Goal: Find contact information: Find contact information

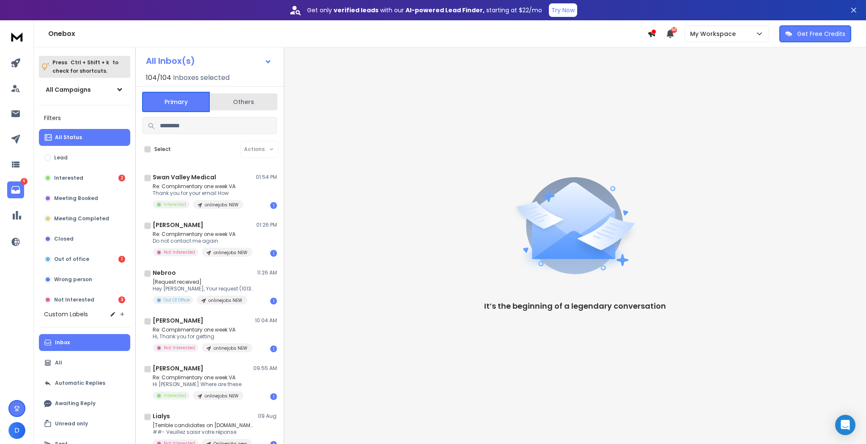
scroll to position [68, 0]
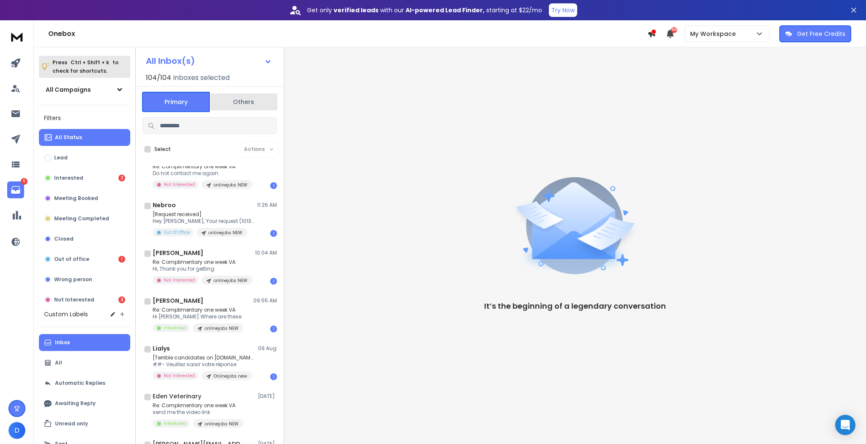
drag, startPoint x: 0, startPoint y: 0, endPoint x: 567, endPoint y: 168, distance: 591.6
click at [570, 162] on div "It’s the beginning of a legendary conversation" at bounding box center [575, 235] width 582 height 377
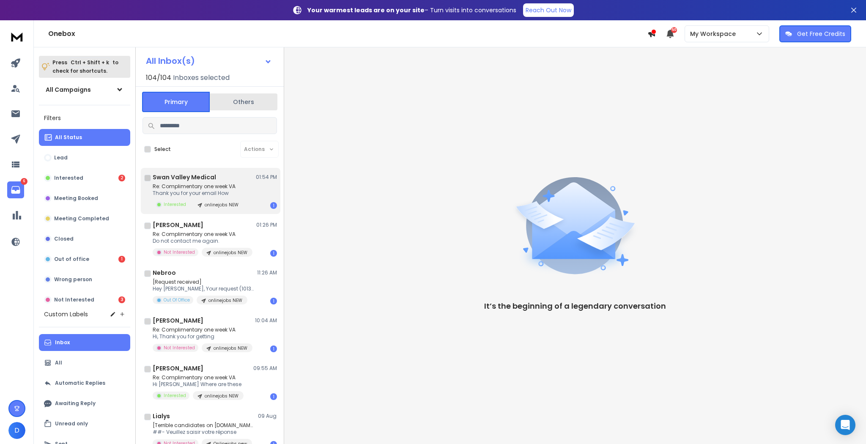
click at [202, 181] on h1 "Swan Valley Medical" at bounding box center [184, 177] width 63 height 8
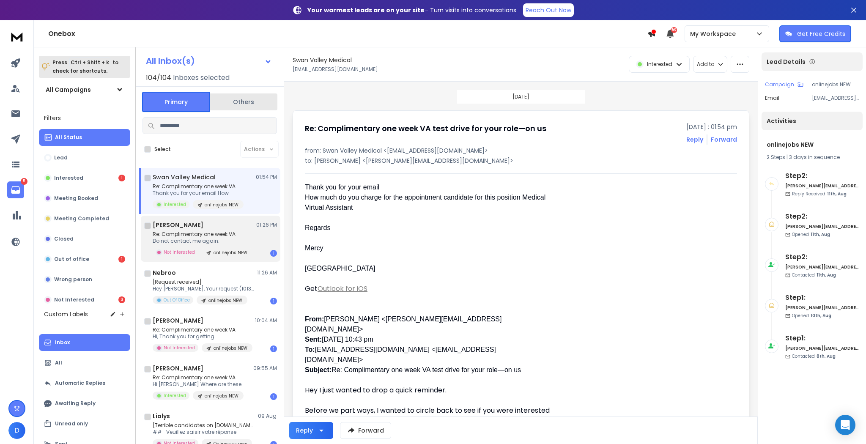
click at [147, 224] on button "button" at bounding box center [147, 225] width 7 height 7
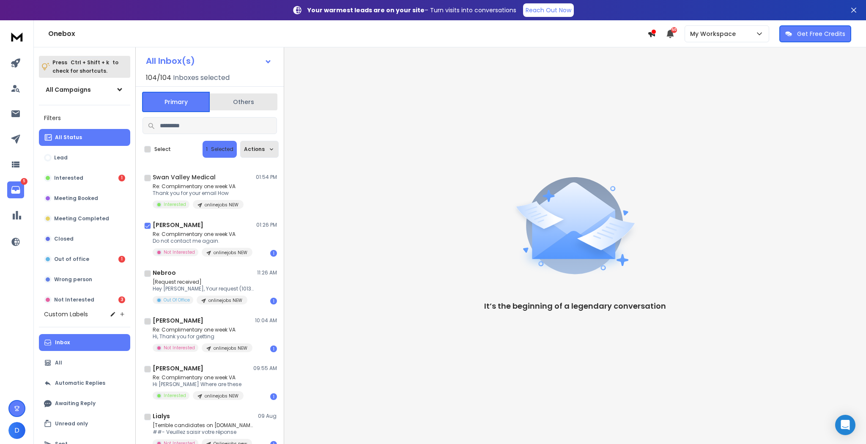
click at [249, 149] on p "Actions" at bounding box center [254, 149] width 21 height 7
click at [254, 219] on div "Archive email" at bounding box center [247, 222] width 51 height 8
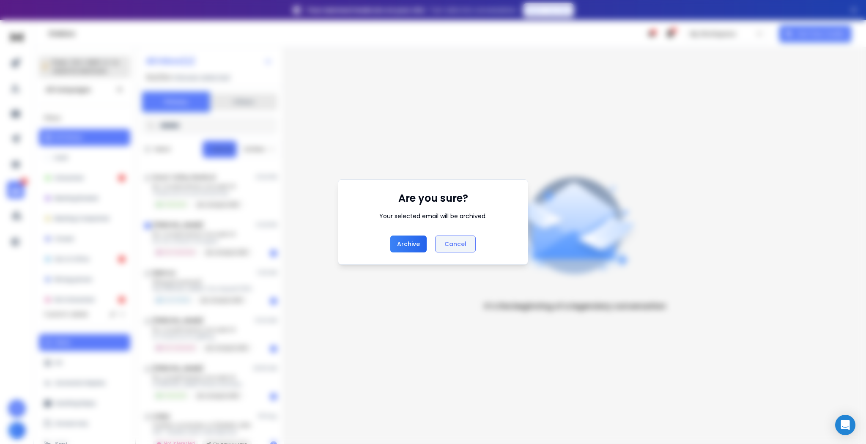
click at [408, 242] on p "archive" at bounding box center [408, 244] width 23 height 8
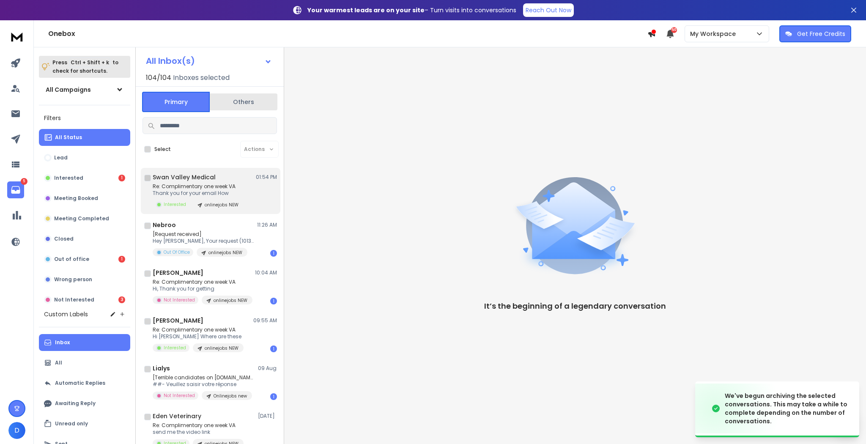
click at [208, 183] on p "Re: Complimentary one week VA" at bounding box center [198, 186] width 91 height 7
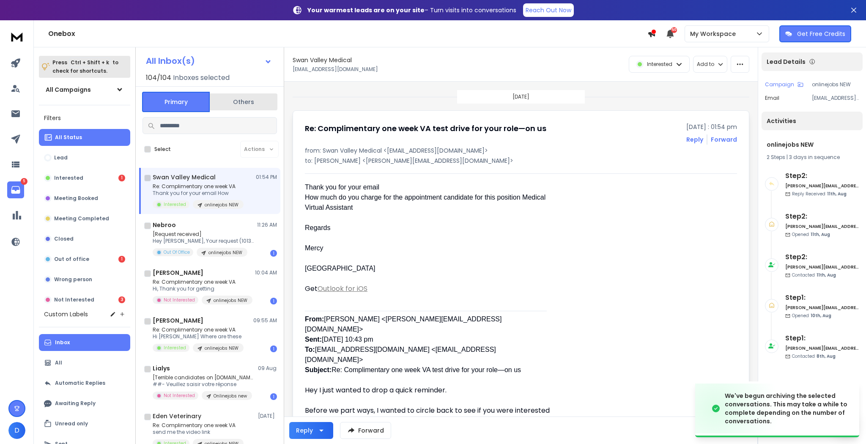
click at [716, 63] on div "Add to" at bounding box center [709, 64] width 33 height 16
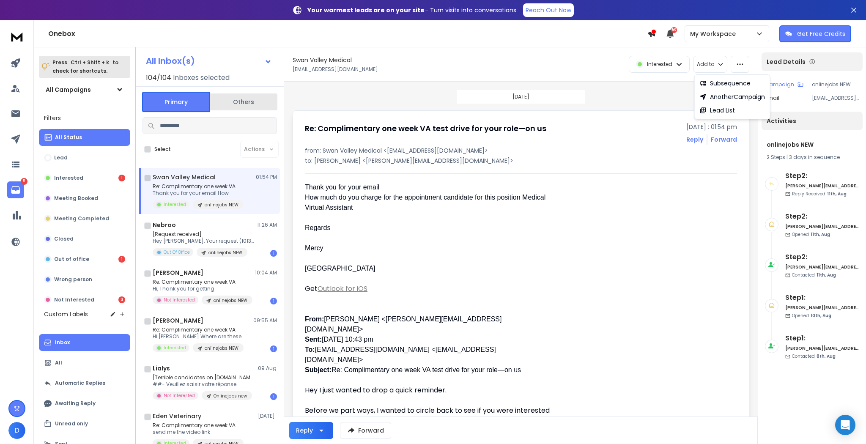
click at [682, 61] on icon at bounding box center [678, 64] width 7 height 7
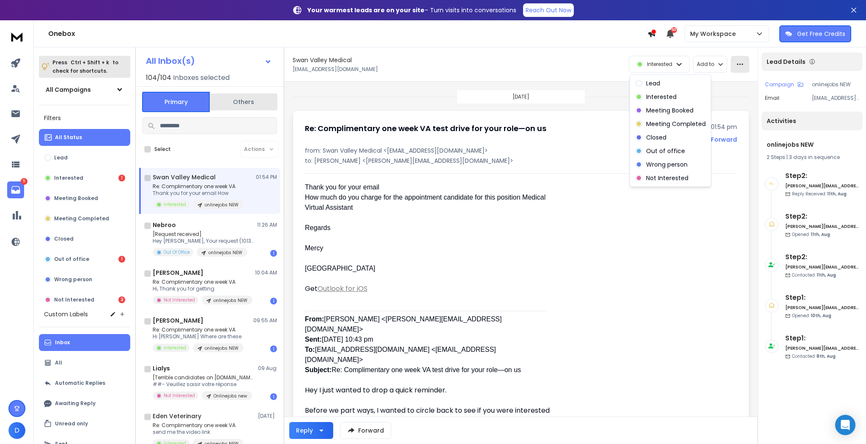
click at [738, 63] on icon "button" at bounding box center [740, 64] width 8 height 8
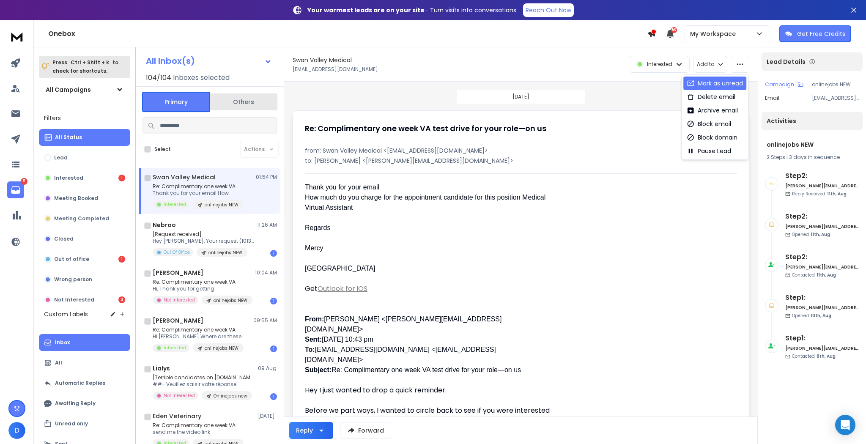
click at [733, 87] on div "Mark as unread" at bounding box center [714, 83] width 56 height 8
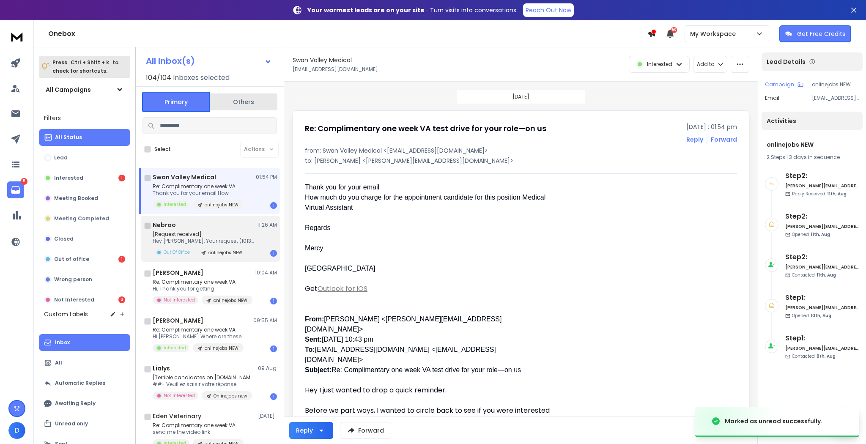
click at [147, 226] on button "button" at bounding box center [147, 225] width 7 height 7
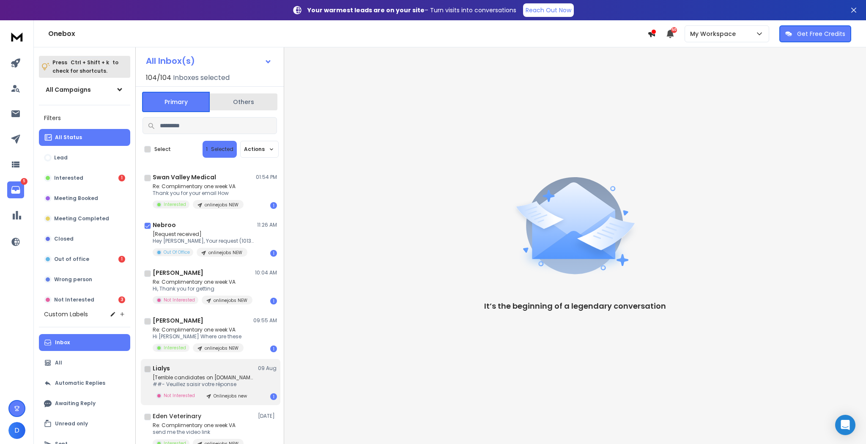
click at [145, 368] on button "button" at bounding box center [147, 369] width 7 height 7
click at [262, 156] on button "Actions" at bounding box center [259, 149] width 38 height 17
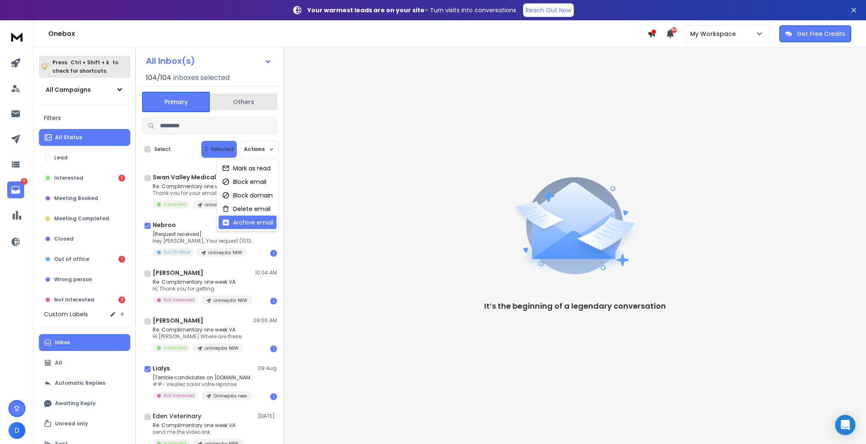
click at [257, 224] on div "Archive email" at bounding box center [247, 222] width 51 height 8
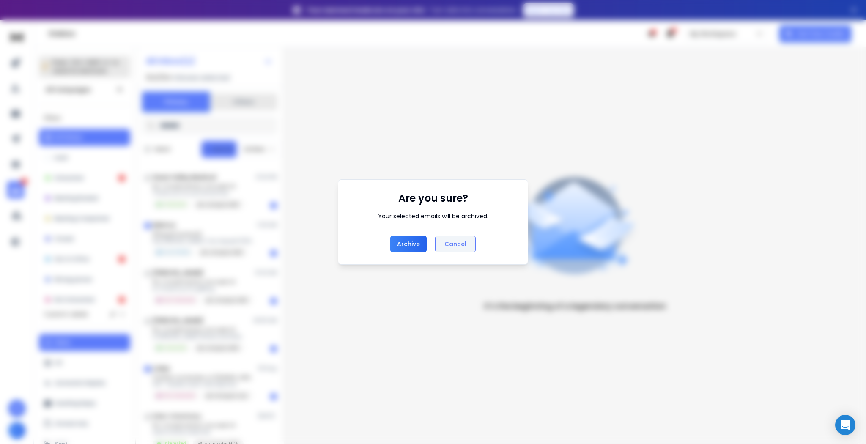
click at [408, 246] on p "archive" at bounding box center [408, 244] width 23 height 8
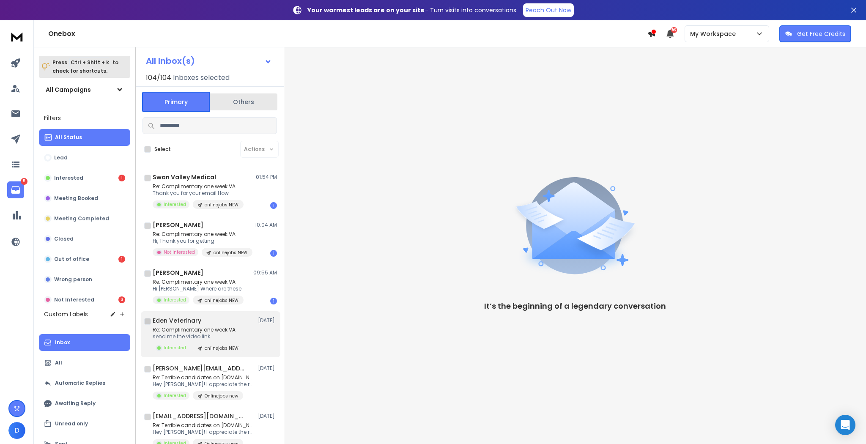
click at [233, 326] on div "Eden Veterinary [DATE] Re: Complimentary one week VA send me the video link Int…" at bounding box center [215, 334] width 124 height 36
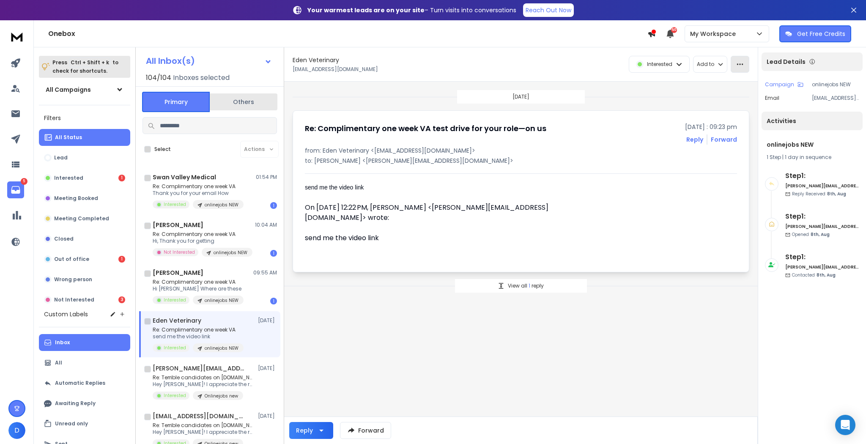
click at [738, 61] on icon "button" at bounding box center [740, 64] width 8 height 8
click at [713, 82] on div "Mark as unread" at bounding box center [714, 83] width 56 height 8
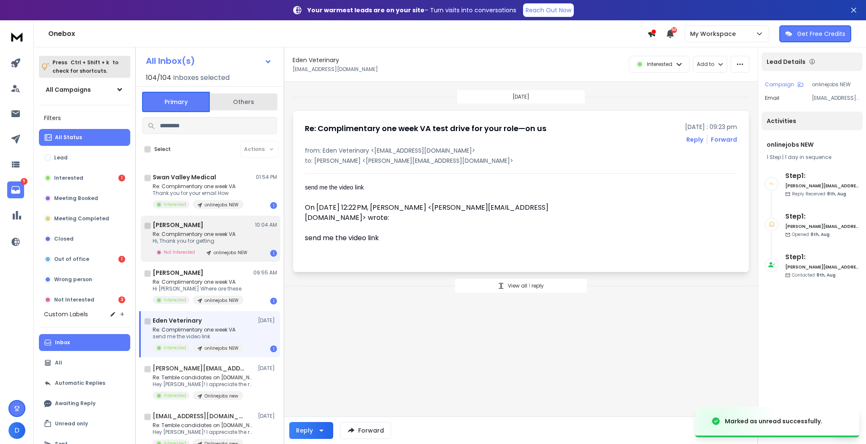
click at [203, 224] on div "[PERSON_NAME] 10:04 AM" at bounding box center [215, 225] width 124 height 8
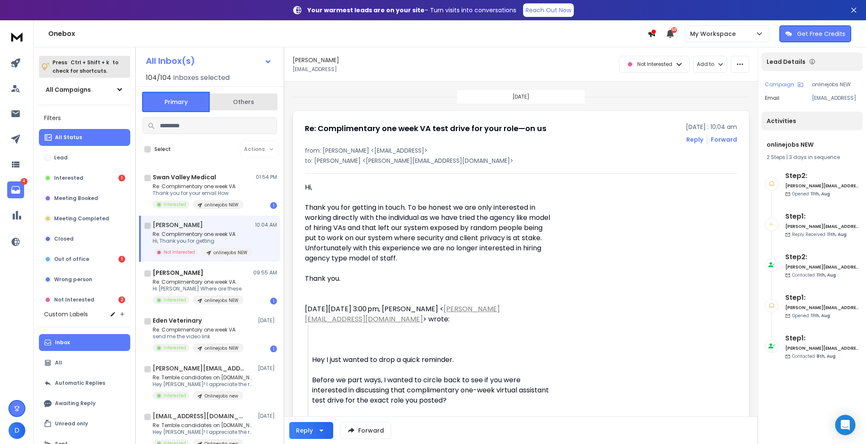
click at [148, 225] on button "button" at bounding box center [147, 225] width 7 height 7
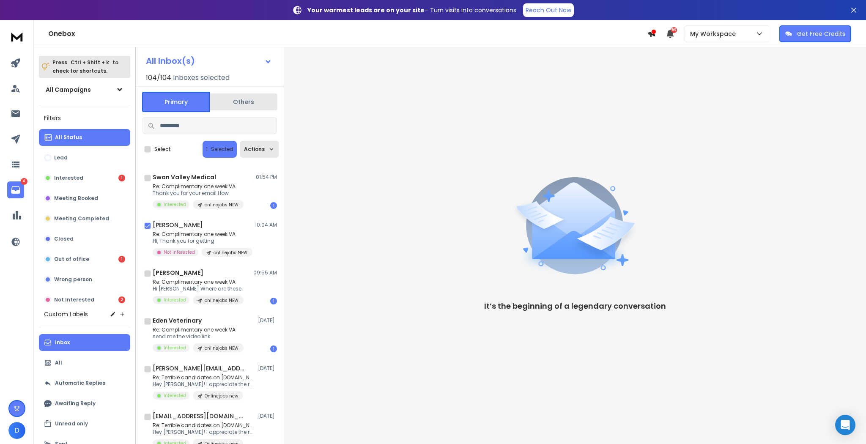
click at [260, 149] on p "Actions" at bounding box center [254, 149] width 21 height 7
click at [255, 224] on div "Archive email" at bounding box center [241, 222] width 51 height 8
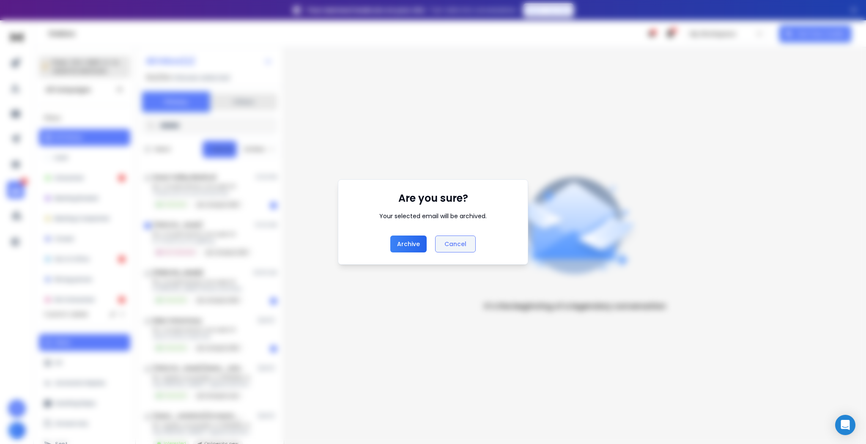
click at [418, 242] on p "archive" at bounding box center [408, 244] width 23 height 8
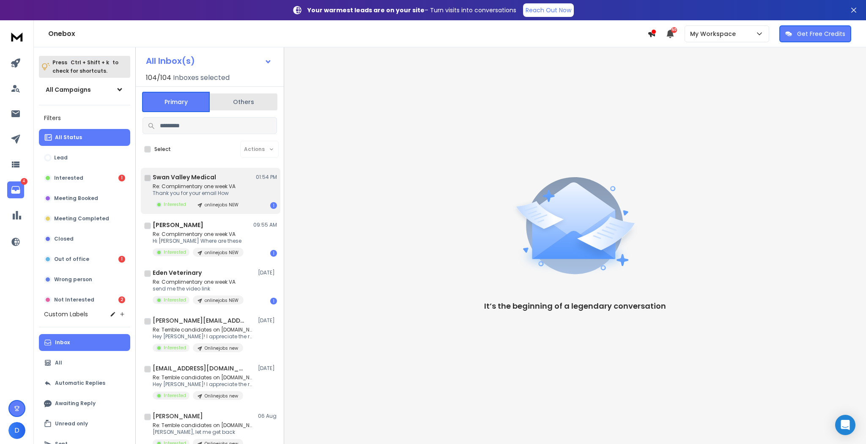
click at [227, 189] on p "Re: Complimentary one week VA" at bounding box center [198, 186] width 91 height 7
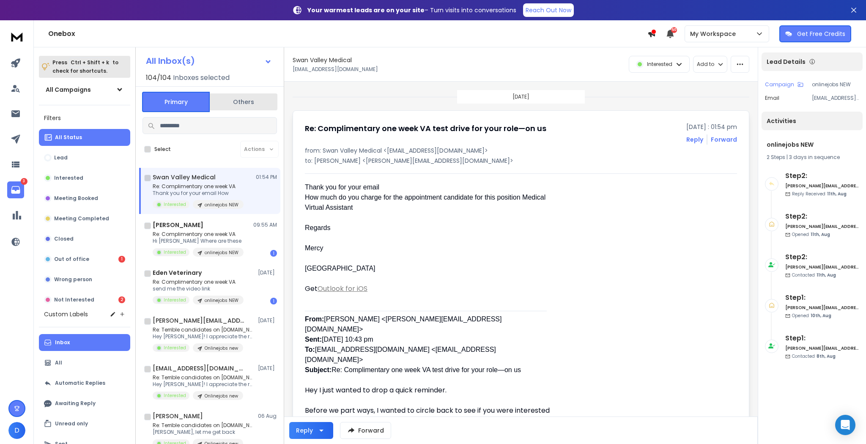
drag, startPoint x: 493, startPoint y: 150, endPoint x: 388, endPoint y: 152, distance: 105.3
click at [388, 152] on p "from: Swan Valley Medical <[EMAIL_ADDRESS][DOMAIN_NAME]>" at bounding box center [521, 150] width 432 height 8
copy p "[EMAIL_ADDRESS][DOMAIN_NAME]"
click at [187, 227] on div "[PERSON_NAME] 09:55 AM" at bounding box center [215, 225] width 124 height 8
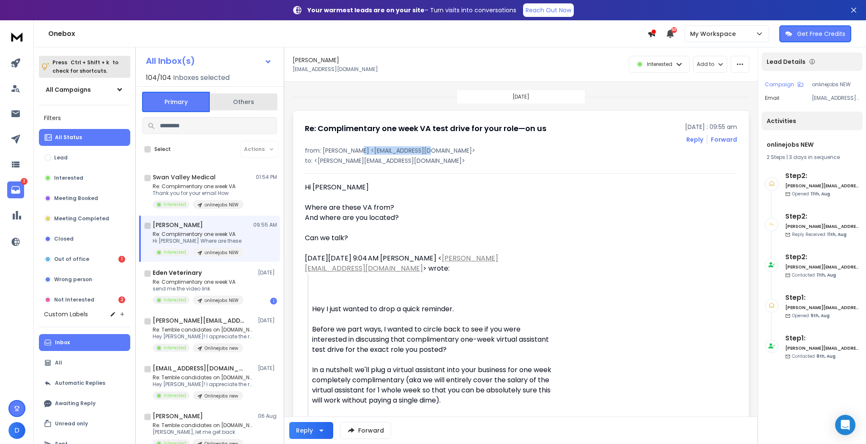
drag, startPoint x: 432, startPoint y: 149, endPoint x: 355, endPoint y: 149, distance: 76.9
click at [355, 149] on p "from: [PERSON_NAME] <[EMAIL_ADDRESS][DOMAIN_NAME]>" at bounding box center [521, 150] width 432 height 8
copy p "[EMAIL_ADDRESS][DOMAIN_NAME]"
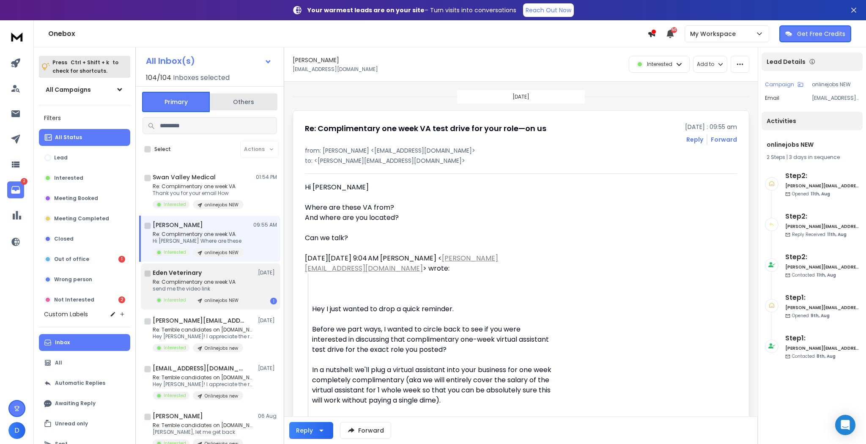
click at [210, 283] on p "Re: Complimentary one week VA" at bounding box center [198, 282] width 91 height 7
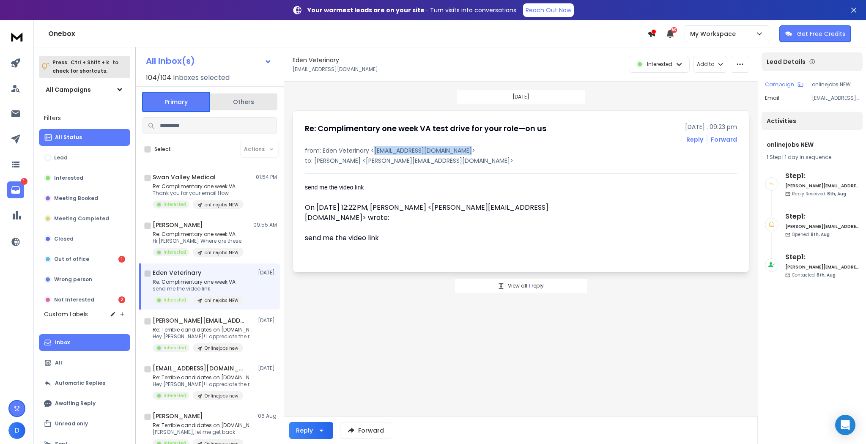
drag, startPoint x: 468, startPoint y: 149, endPoint x: 374, endPoint y: 150, distance: 94.7
click at [374, 150] on p "from: Eden Veterinary <[EMAIL_ADDRESS][DOMAIN_NAME]>" at bounding box center [521, 150] width 432 height 8
copy p "[EMAIL_ADDRESS][DOMAIN_NAME]"
click at [15, 162] on icon at bounding box center [16, 164] width 8 height 6
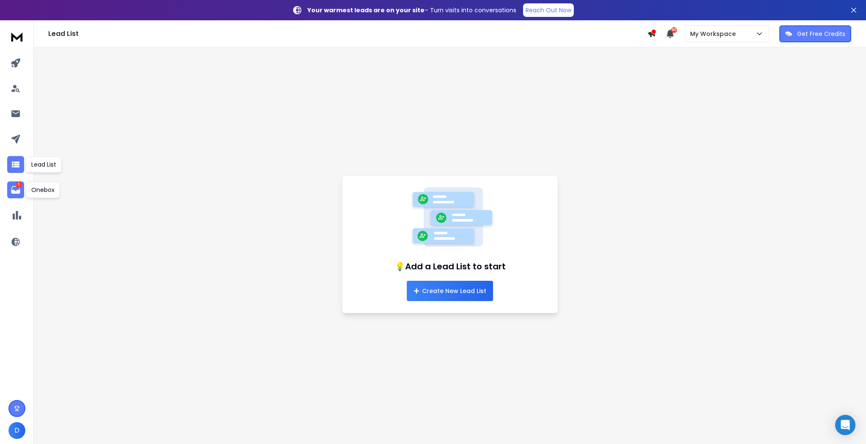
click at [15, 190] on icon at bounding box center [16, 190] width 10 height 10
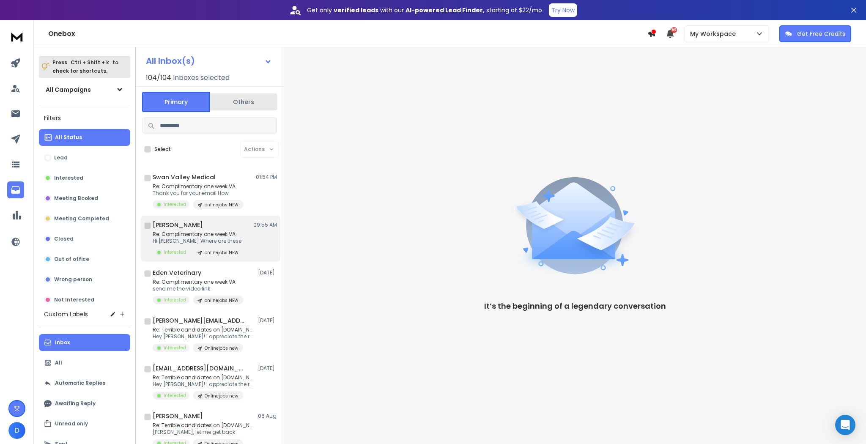
click at [217, 235] on p "Re: Complimentary one week VA" at bounding box center [198, 234] width 91 height 7
